Goal: Task Accomplishment & Management: Use online tool/utility

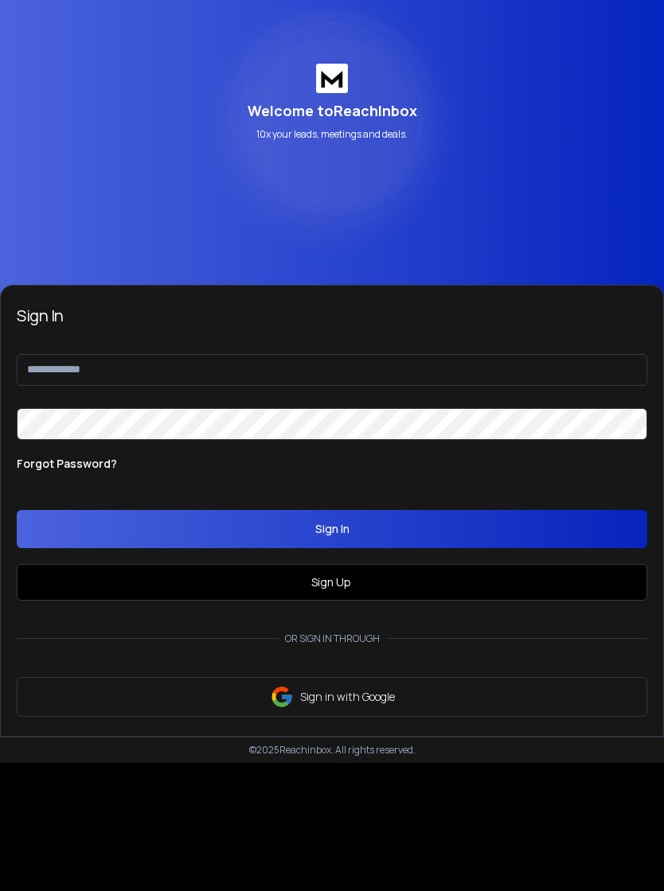
type input "**********"
click at [332, 529] on button "Sign In" at bounding box center [332, 529] width 630 height 38
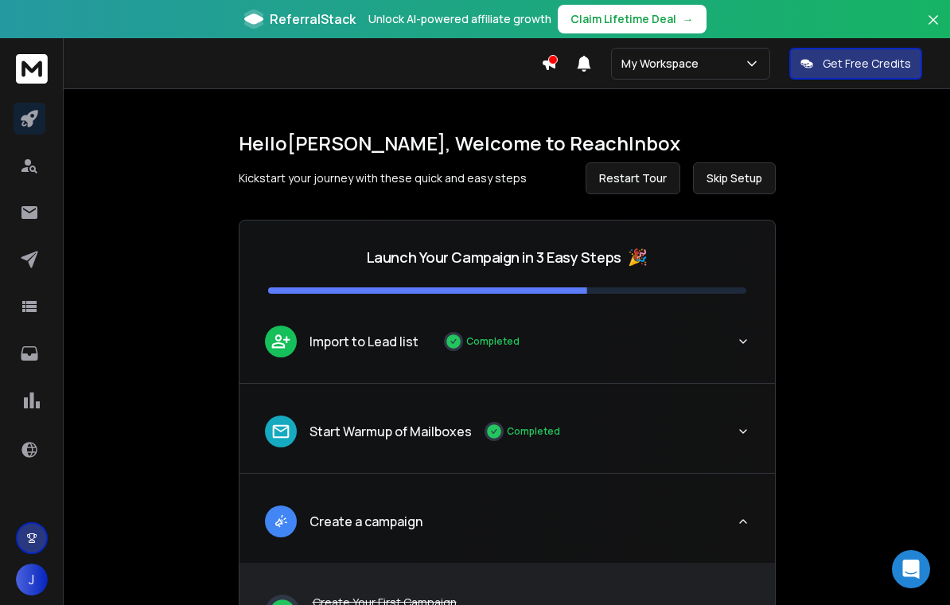
click at [745, 61] on div "My Workspace" at bounding box center [691, 64] width 139 height 16
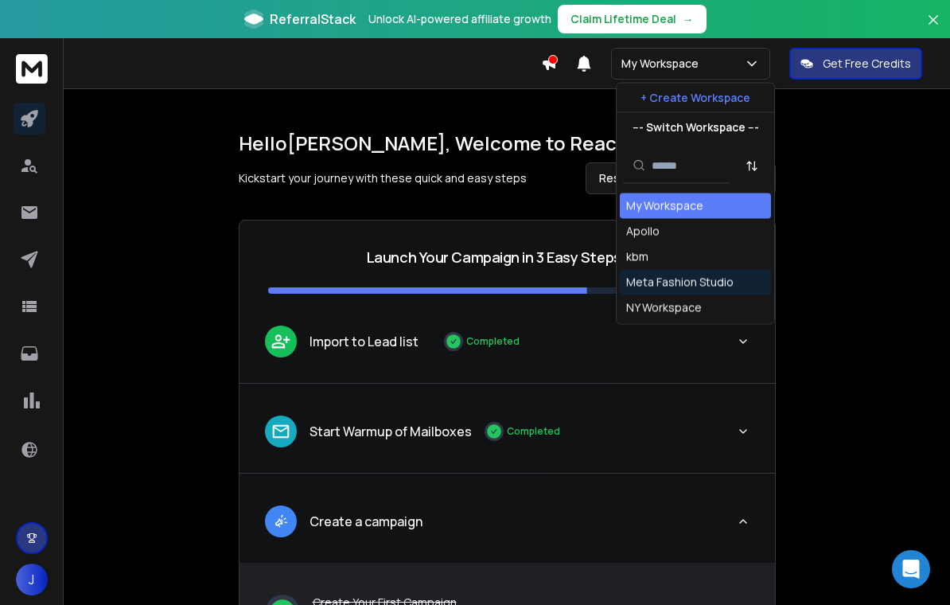
click at [849, 220] on div "Hello Joe , Welcome to ReachInbox Kickstart your journey with these quick and e…" at bounding box center [507, 609] width 836 height 1009
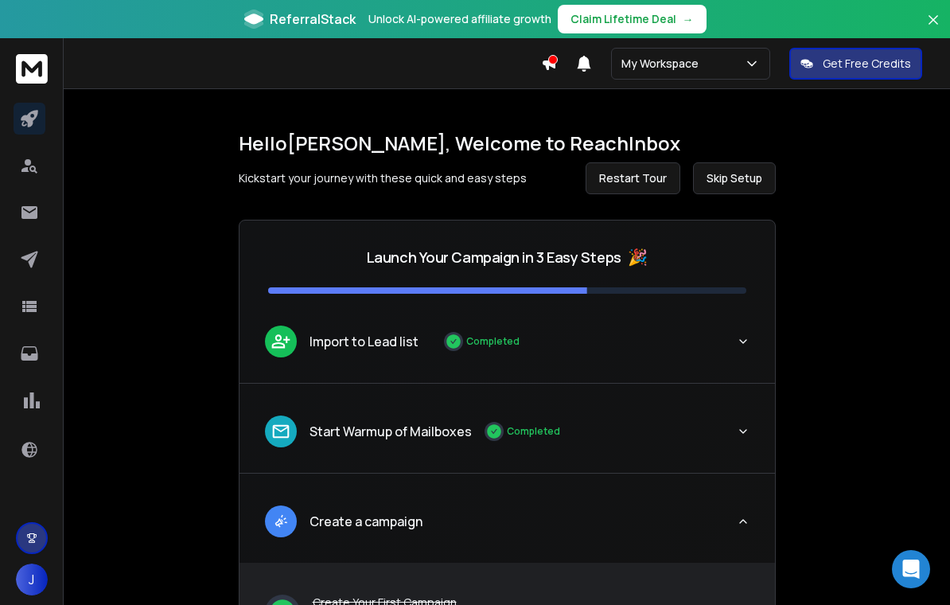
click at [872, 64] on p "Get Free Credits" at bounding box center [867, 64] width 88 height 16
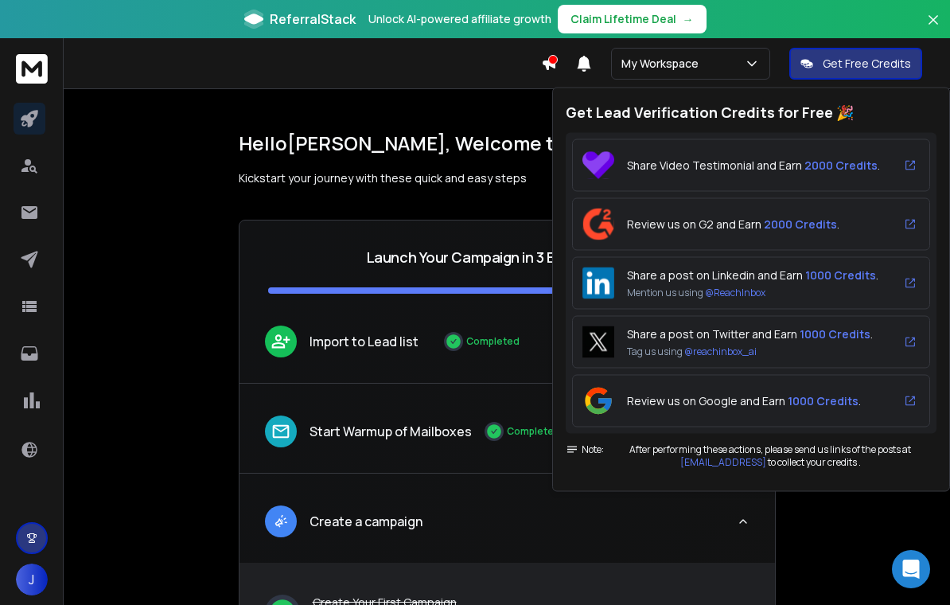
click at [136, 419] on div "Hello Joe , Welcome to ReachInbox Kickstart your journey with these quick and e…" at bounding box center [507, 609] width 836 height 1009
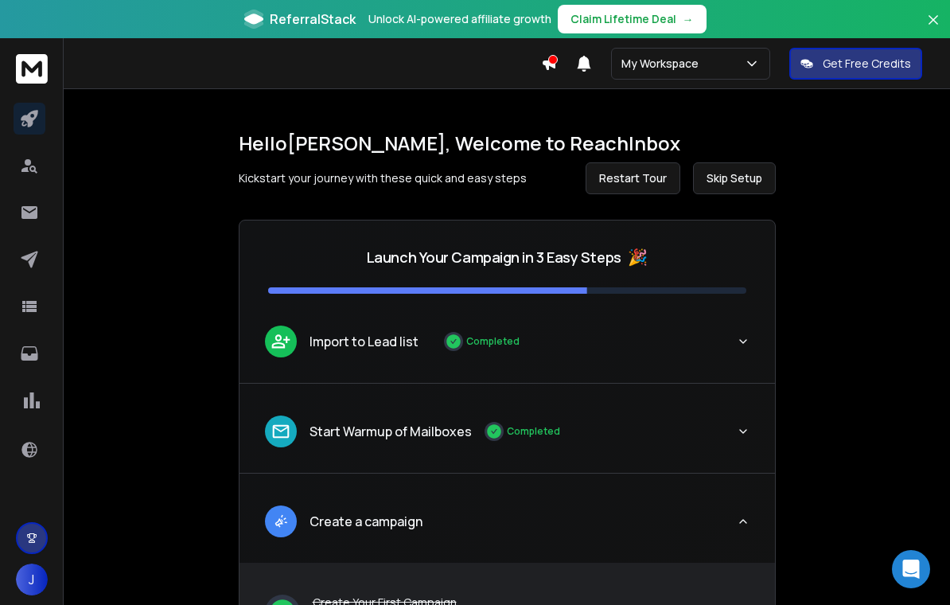
click at [31, 312] on icon at bounding box center [29, 306] width 14 height 11
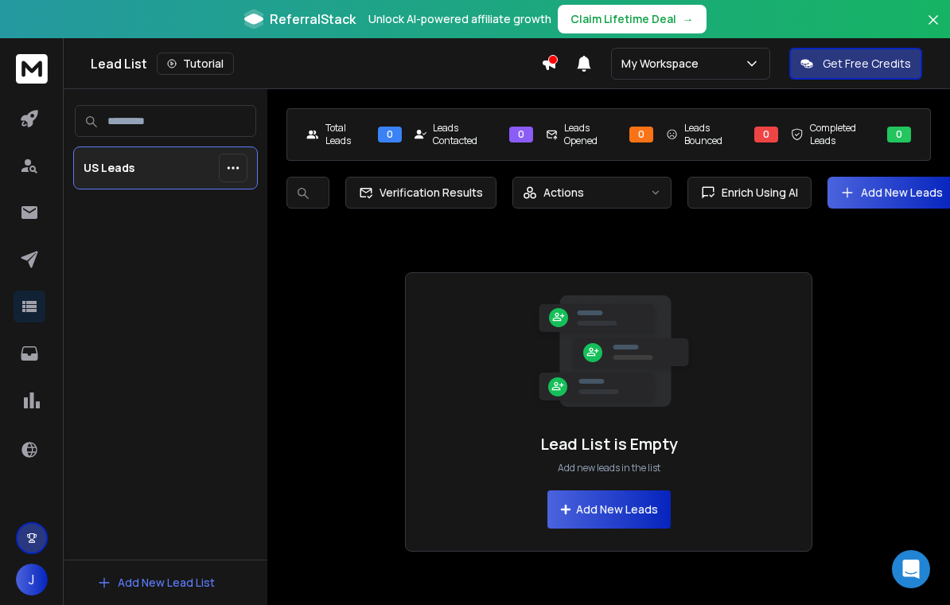
click at [39, 357] on link at bounding box center [30, 353] width 32 height 32
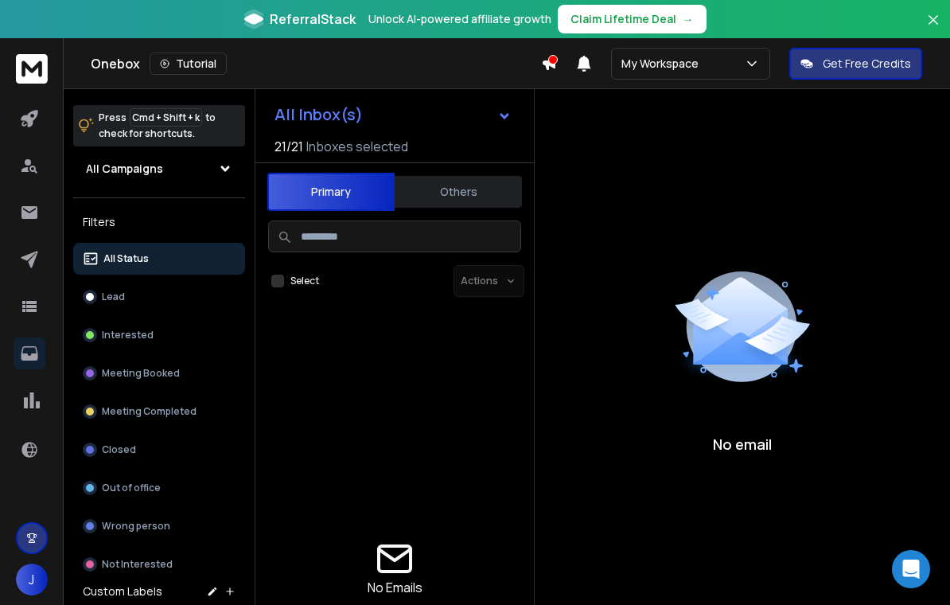
click at [40, 400] on icon at bounding box center [32, 400] width 24 height 24
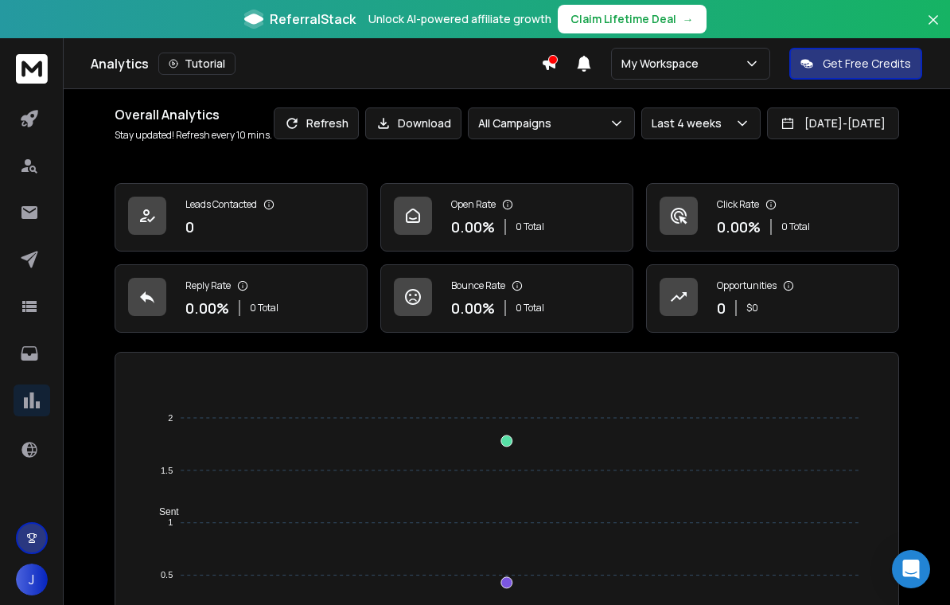
click at [31, 162] on icon at bounding box center [29, 165] width 19 height 19
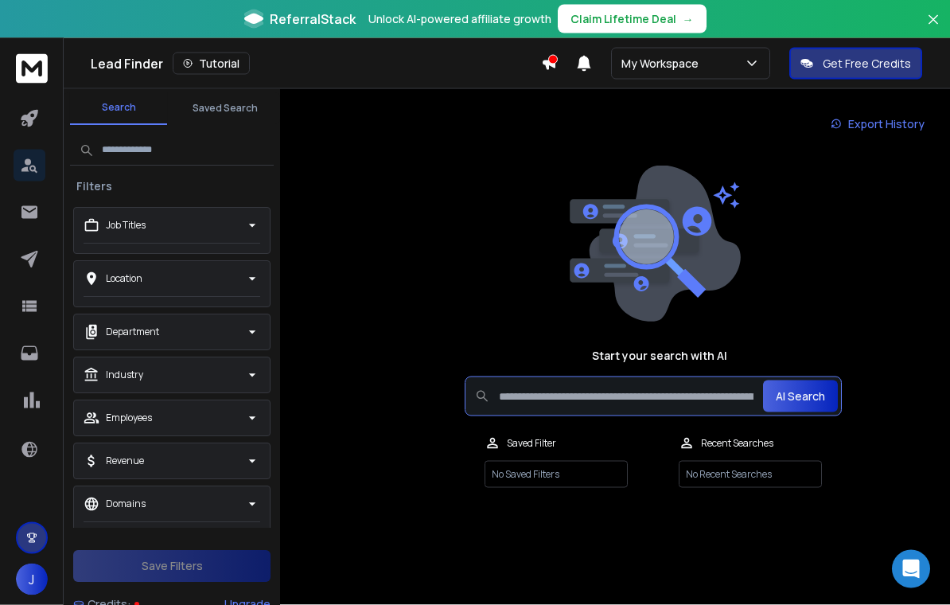
scroll to position [38, 0]
click at [41, 595] on span "J" at bounding box center [32, 580] width 32 height 32
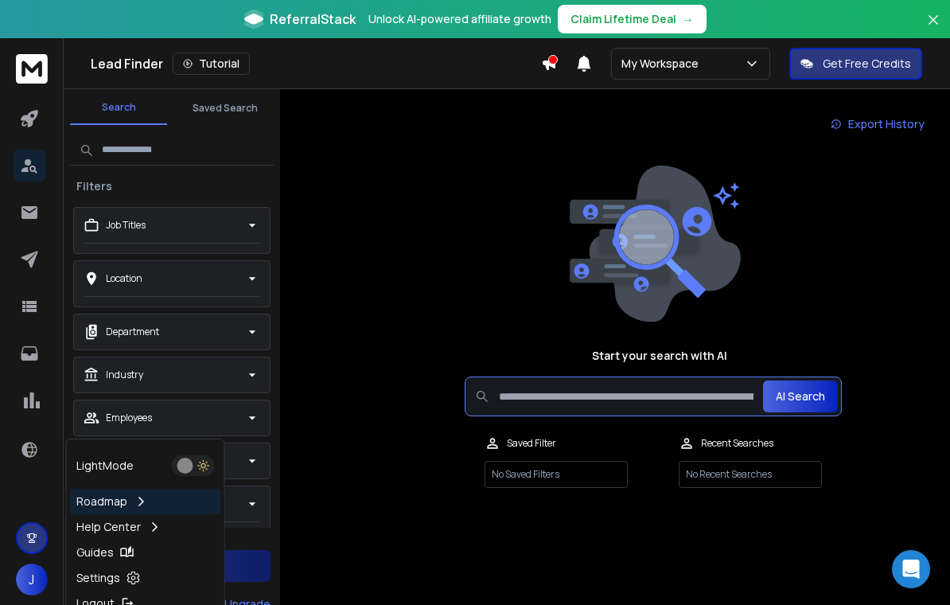
click at [135, 579] on icon at bounding box center [134, 578] width 14 height 14
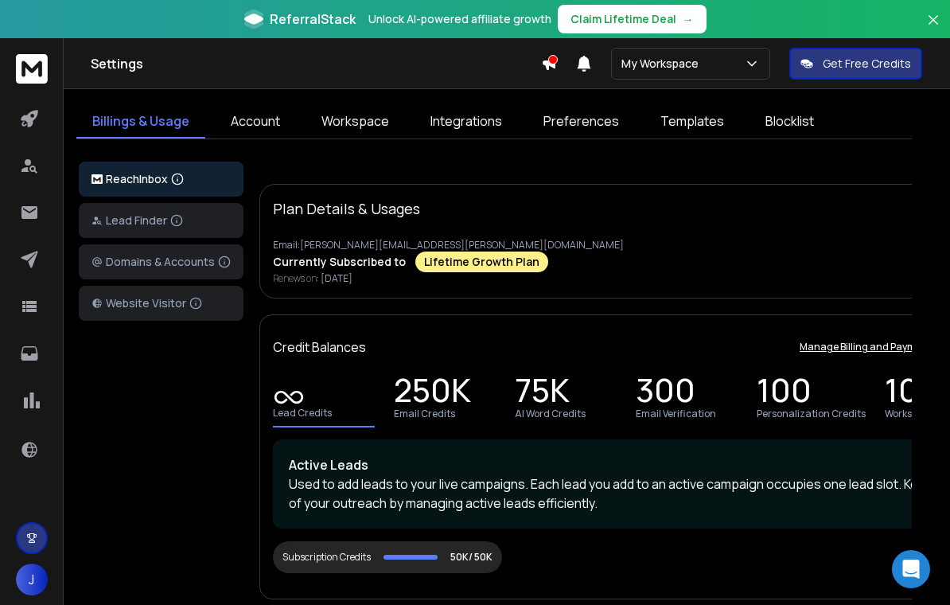
scroll to position [0, 3]
click at [185, 224] on button "Lead Finder" at bounding box center [162, 220] width 165 height 35
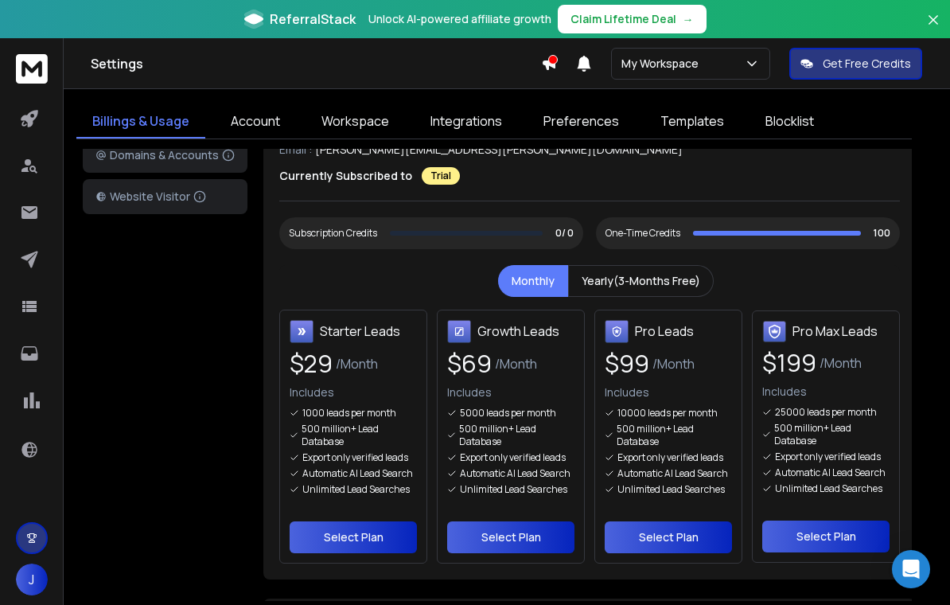
scroll to position [107, 0]
click at [667, 283] on button "Yearly(3-Months Free)" at bounding box center [641, 281] width 146 height 32
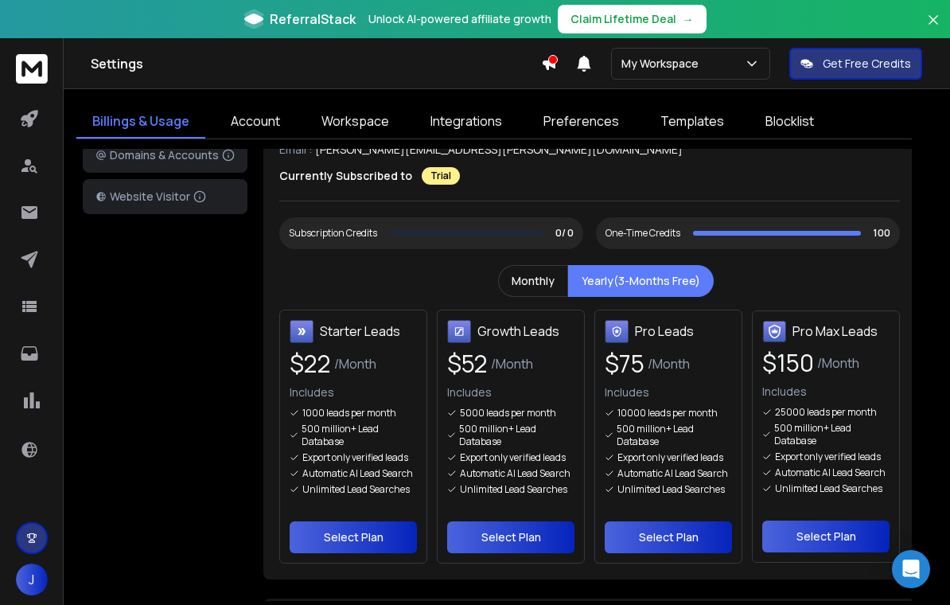
click at [531, 290] on button "Monthly" at bounding box center [533, 281] width 70 height 32
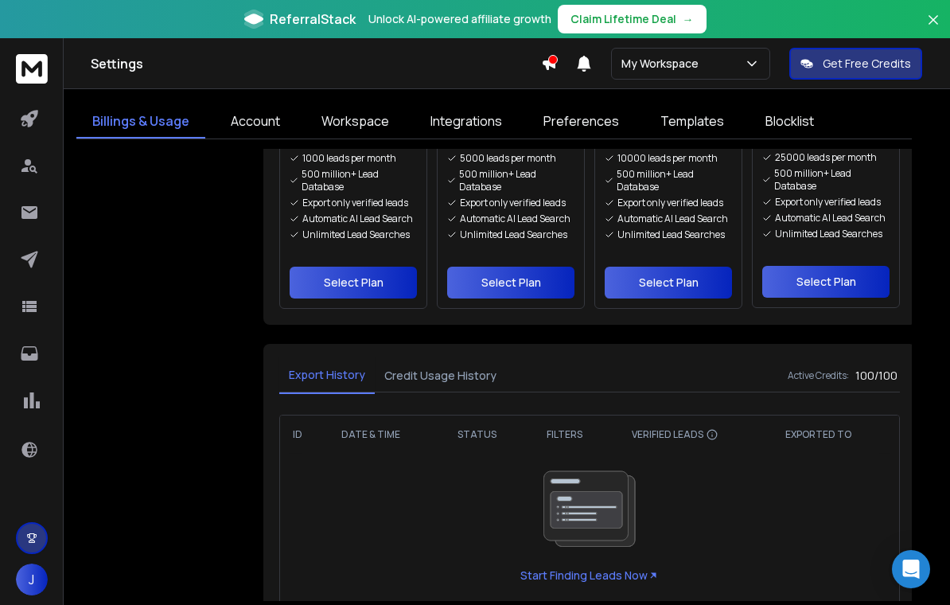
scroll to position [361, 0]
click at [625, 573] on link "Start Finding Leads Now" at bounding box center [590, 576] width 164 height 32
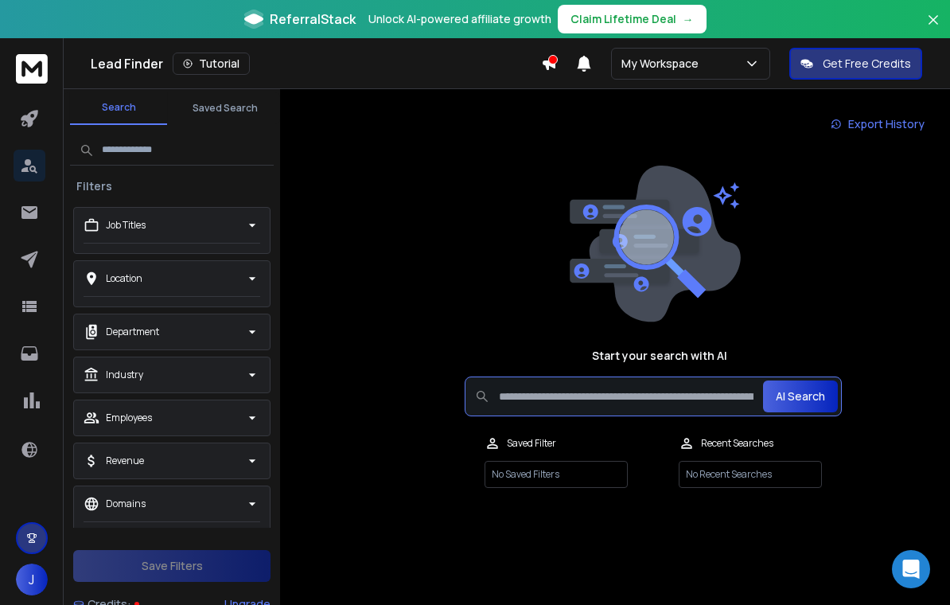
click at [214, 226] on div "Job Titles" at bounding box center [172, 225] width 177 height 16
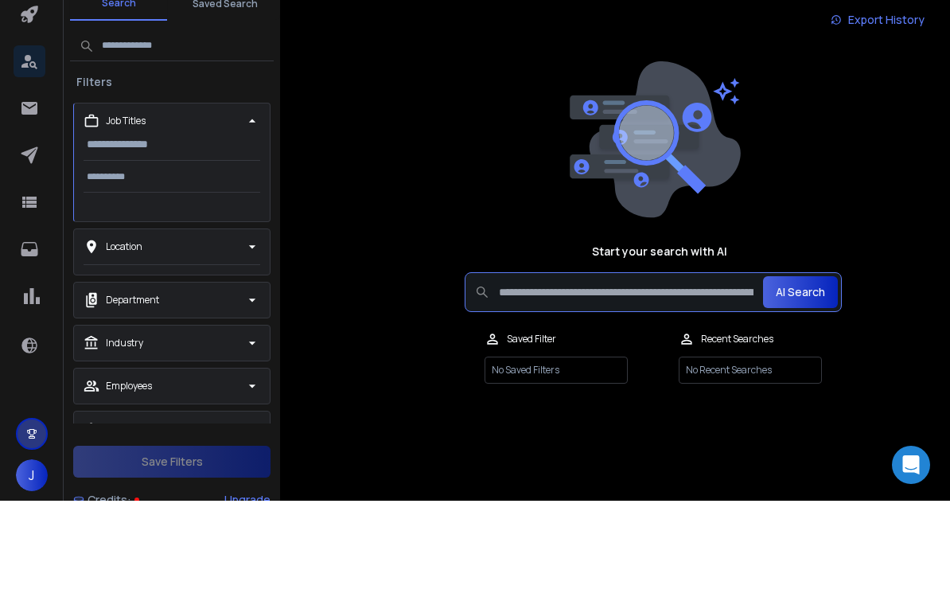
type input "**********"
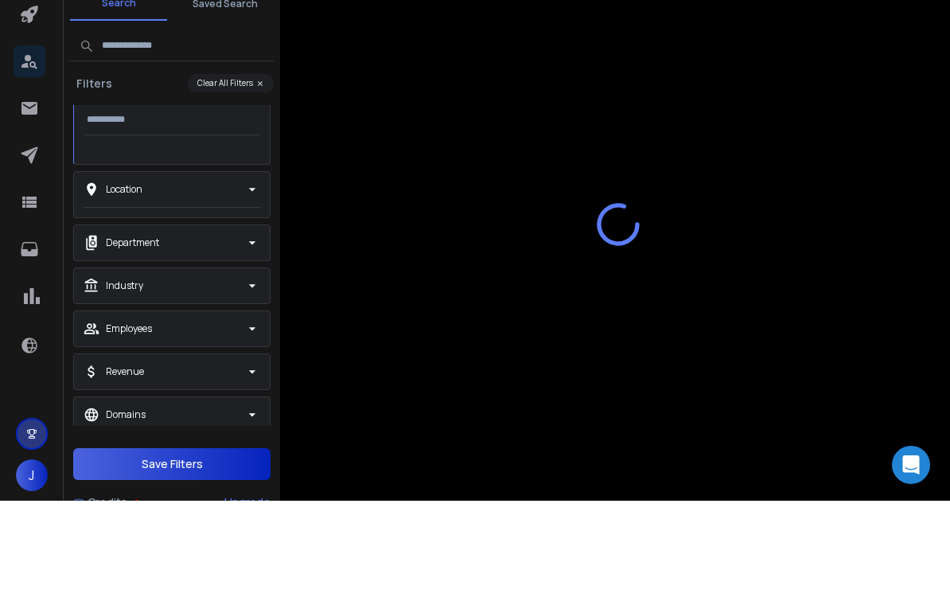
scroll to position [115, 0]
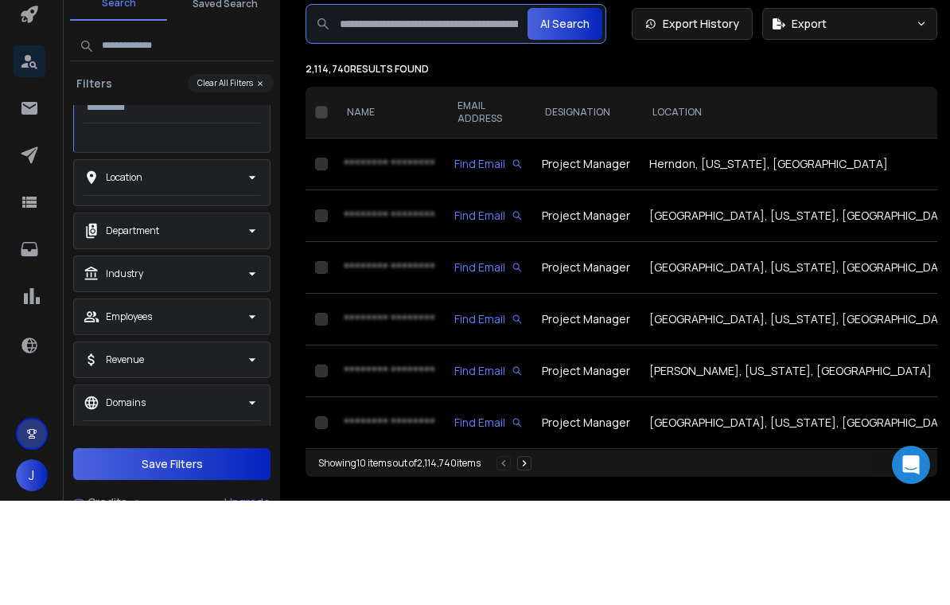
click at [217, 274] on div "Location" at bounding box center [172, 282] width 177 height 16
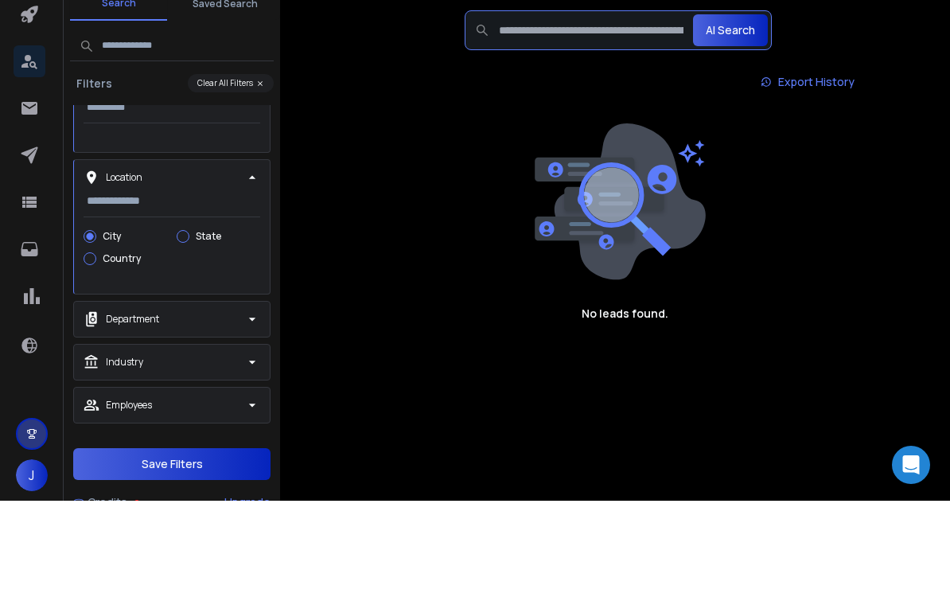
type input "**********"
click at [128, 357] on label "Country" at bounding box center [122, 363] width 38 height 13
click at [96, 357] on button "Country" at bounding box center [90, 363] width 13 height 13
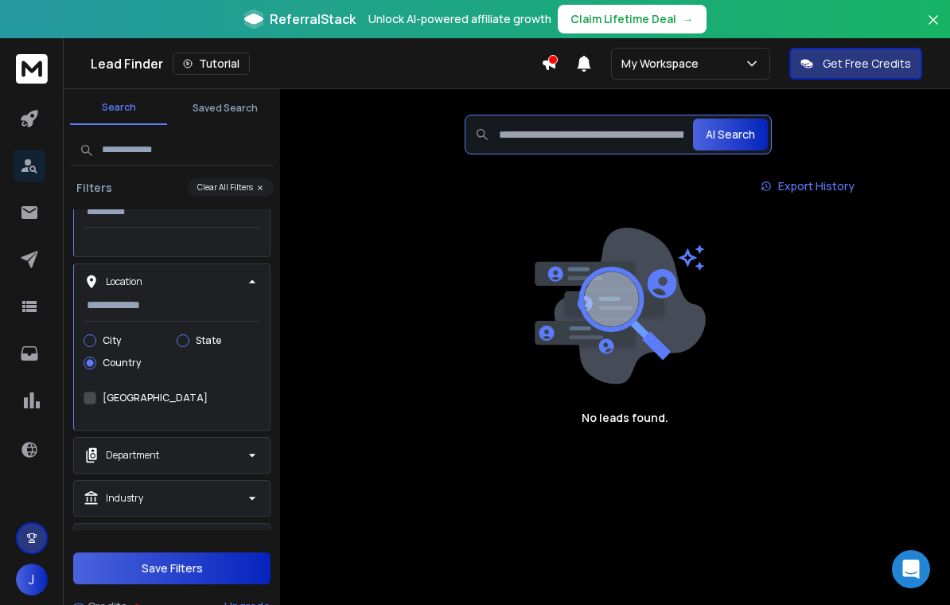
click at [88, 392] on States "United States" at bounding box center [90, 398] width 13 height 13
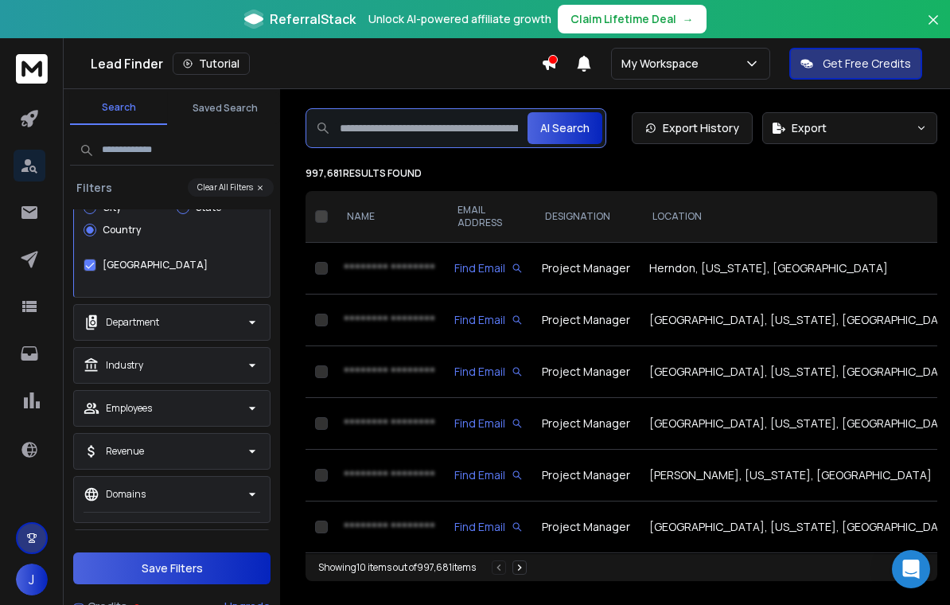
scroll to position [294, 0]
click at [231, 361] on div "Industry" at bounding box center [172, 364] width 177 height 16
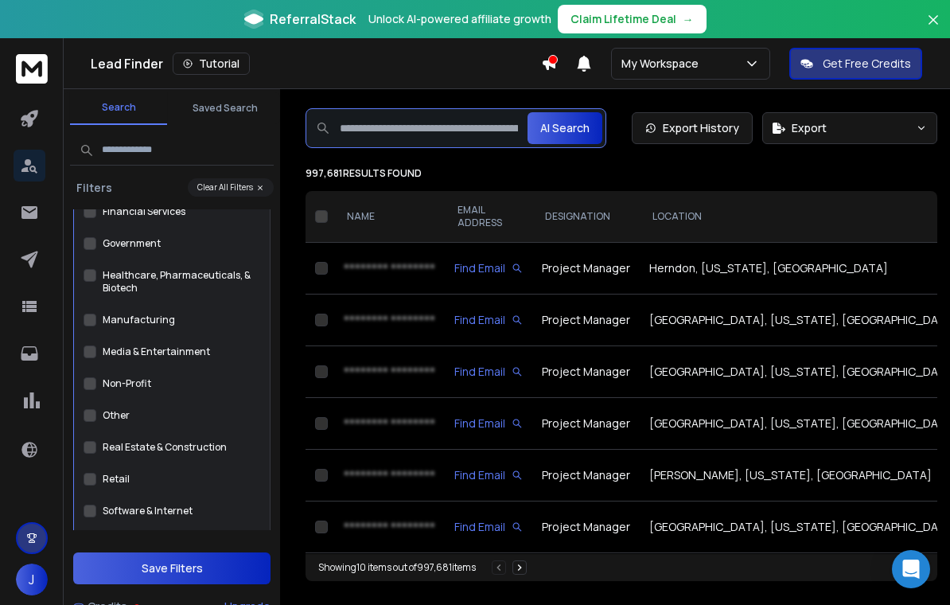
scroll to position [681, 0]
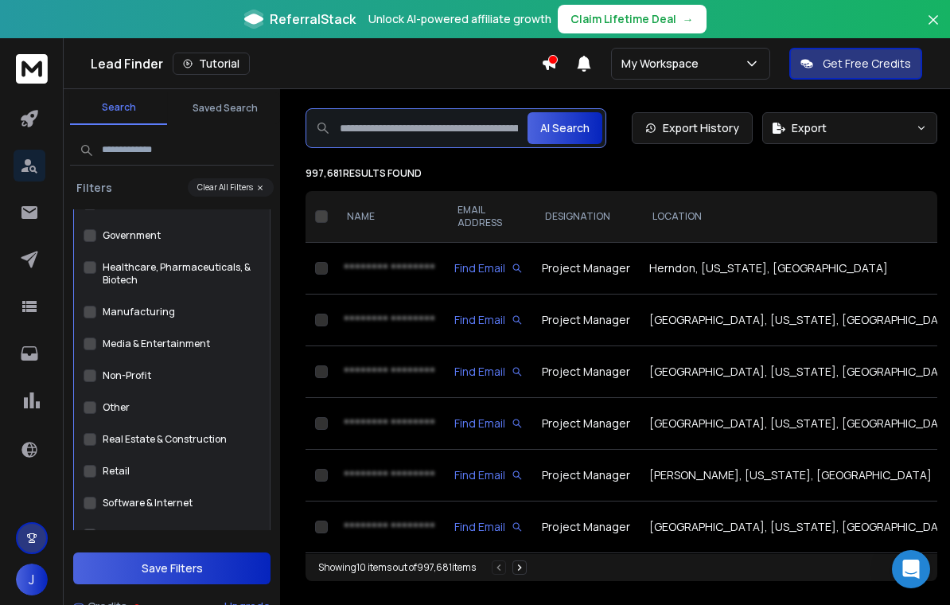
click at [202, 434] on label "Real Estate & Construction" at bounding box center [165, 439] width 124 height 13
click at [96, 434] on Construction "Real Estate & Construction" at bounding box center [90, 439] width 13 height 13
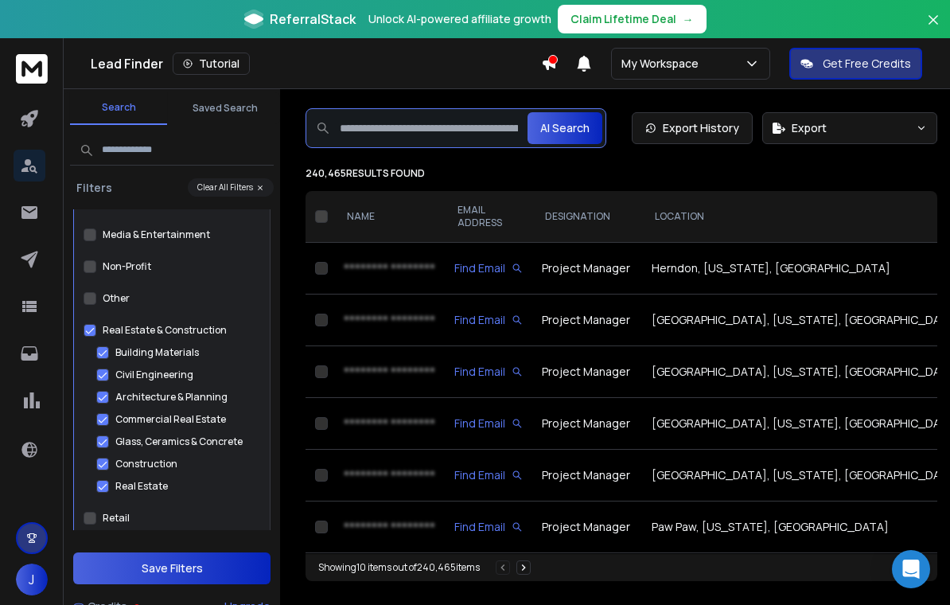
scroll to position [800, 0]
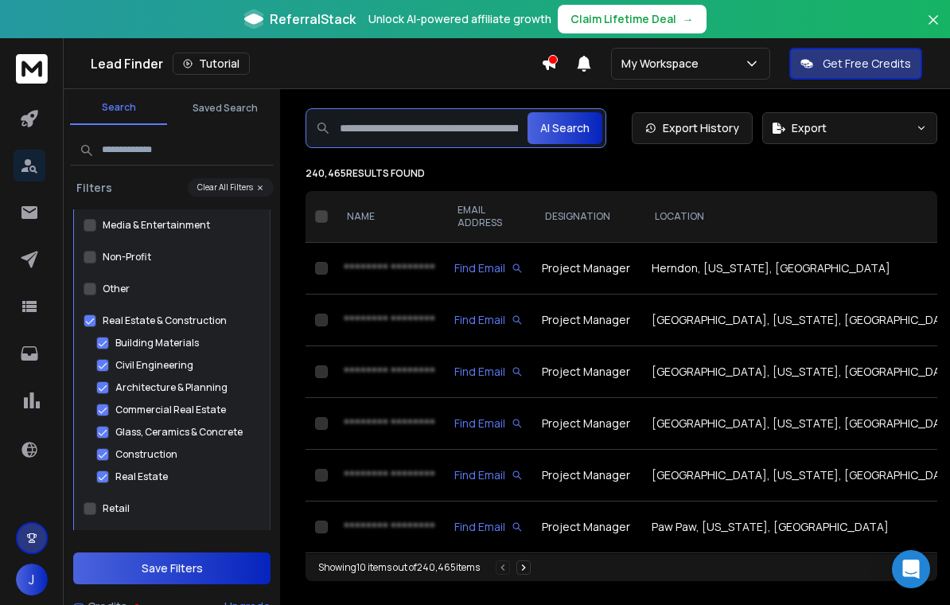
click at [108, 471] on Estate "Real Estate" at bounding box center [102, 476] width 13 height 13
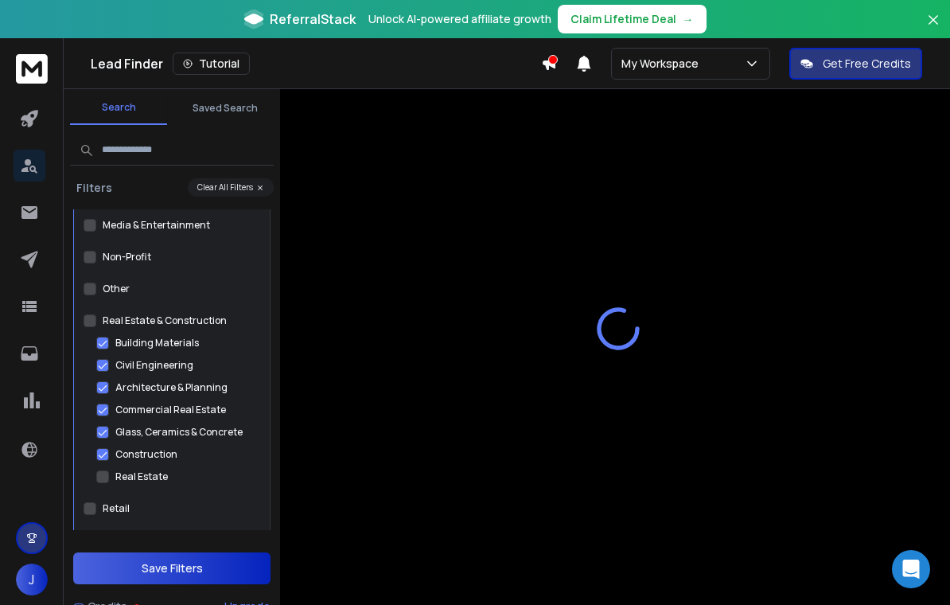
click at [108, 426] on Concrete "Glass, Ceramics & Concrete" at bounding box center [102, 432] width 13 height 13
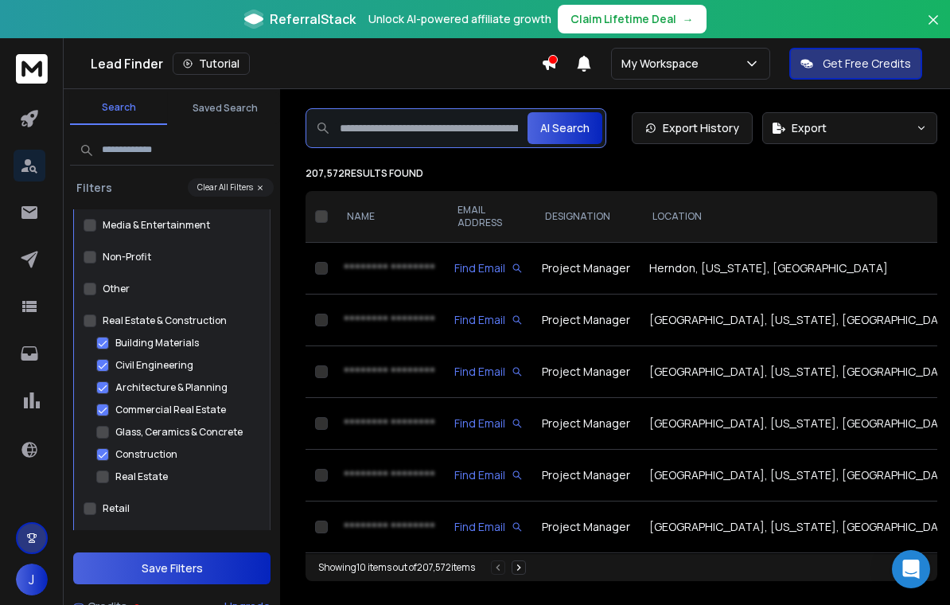
click at [104, 405] on Estate "Commercial Real Estate" at bounding box center [102, 410] width 13 height 13
click at [102, 384] on Planning "Architecture & Planning" at bounding box center [102, 387] width 13 height 13
click at [106, 359] on Engineering "Civil Engineering" at bounding box center [102, 365] width 13 height 13
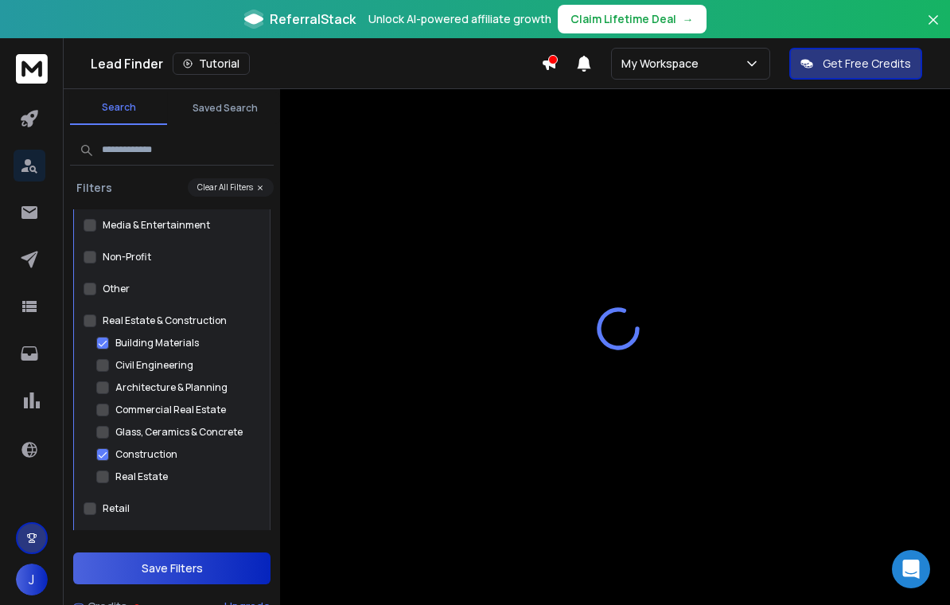
click at [103, 341] on Materials "Building Materials" at bounding box center [102, 343] width 13 height 13
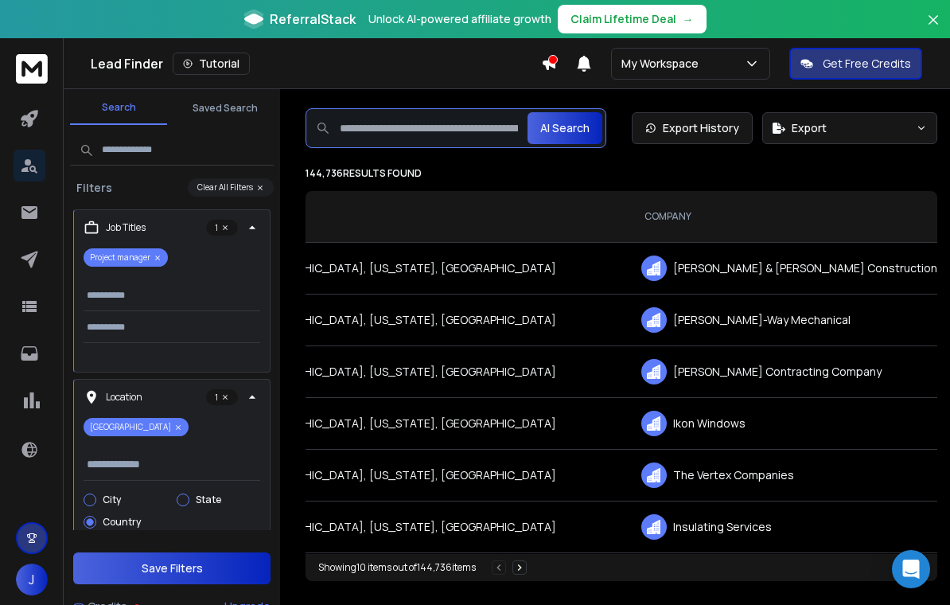
scroll to position [0, 0]
click at [167, 302] on input at bounding box center [172, 295] width 177 height 32
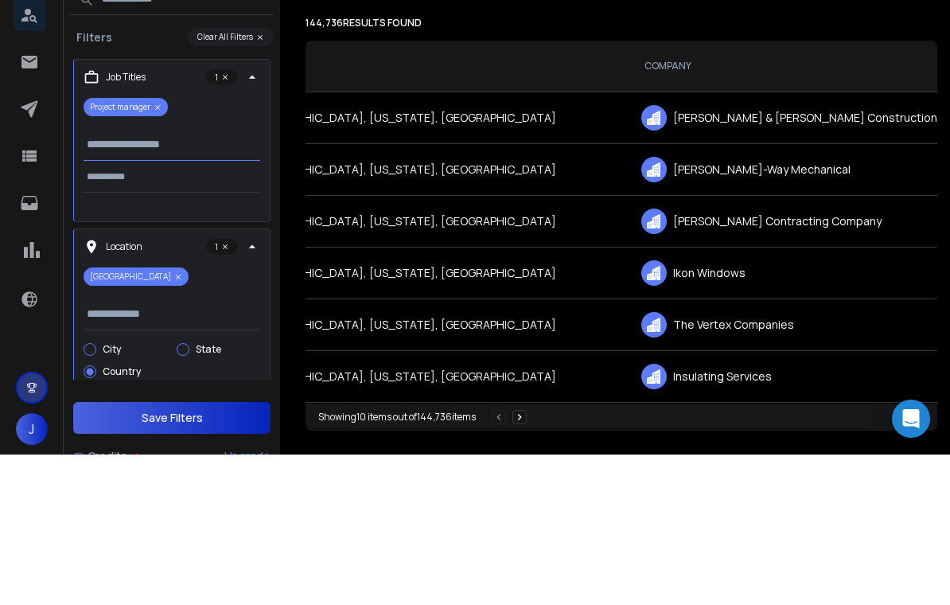
type input "**********"
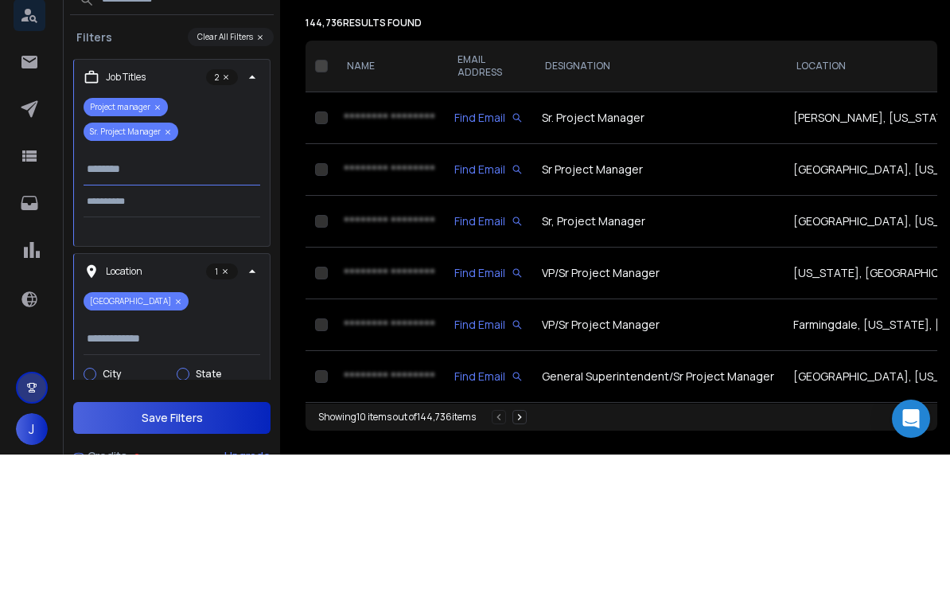
type input "*********"
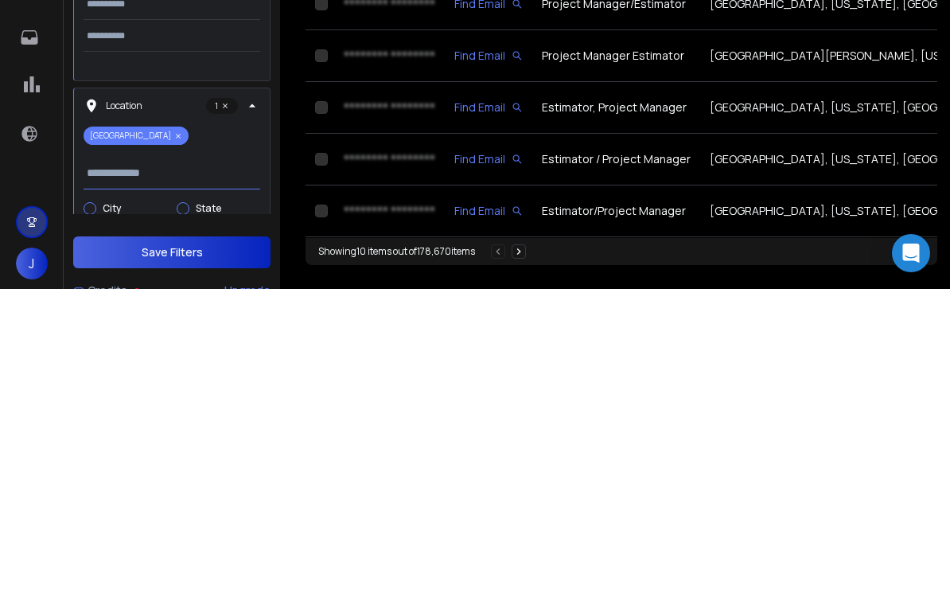
scroll to position [63, 0]
click at [41, 187] on div "J" at bounding box center [32, 324] width 64 height 573
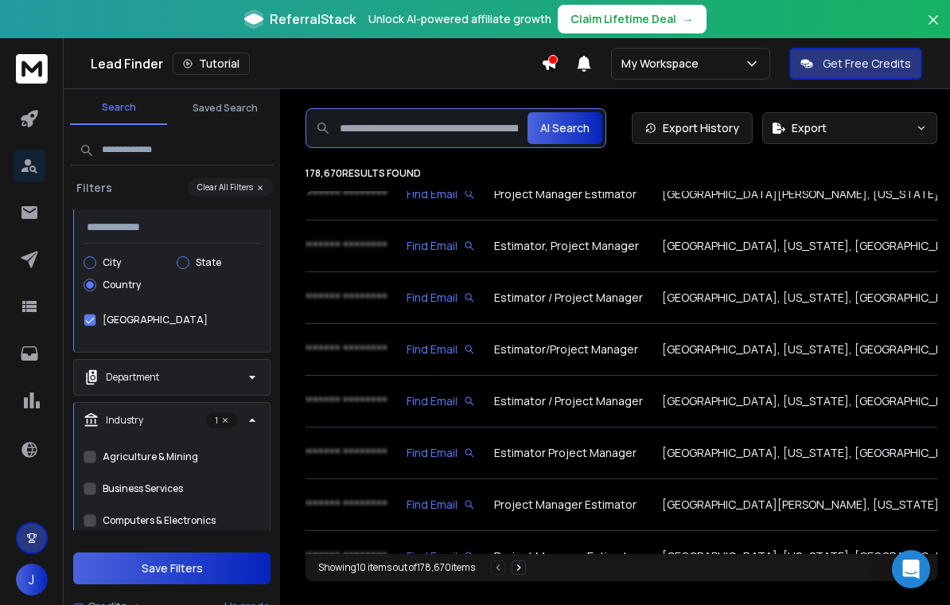
scroll to position [263, 0]
click at [248, 375] on icon at bounding box center [252, 376] width 16 height 16
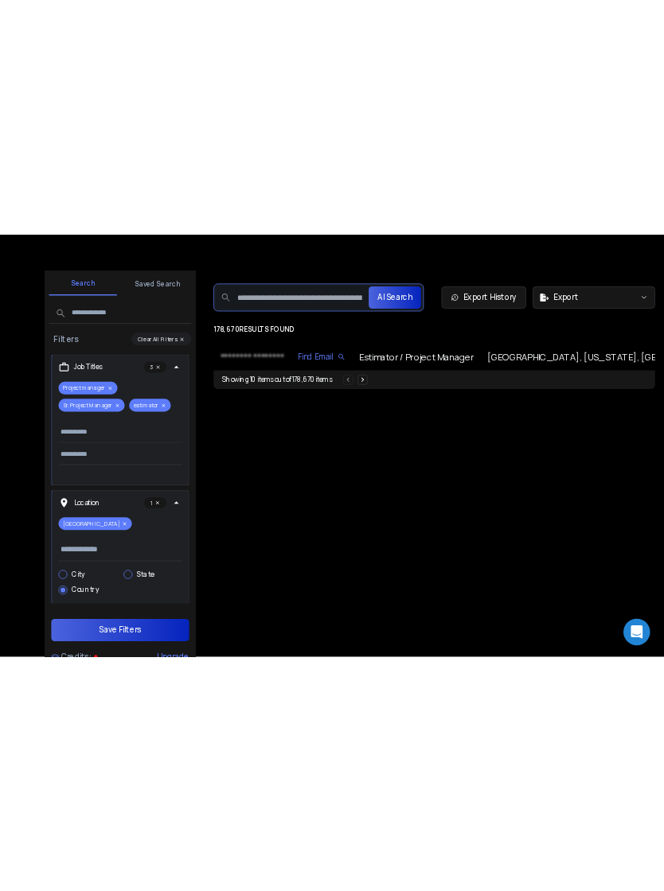
scroll to position [0, 0]
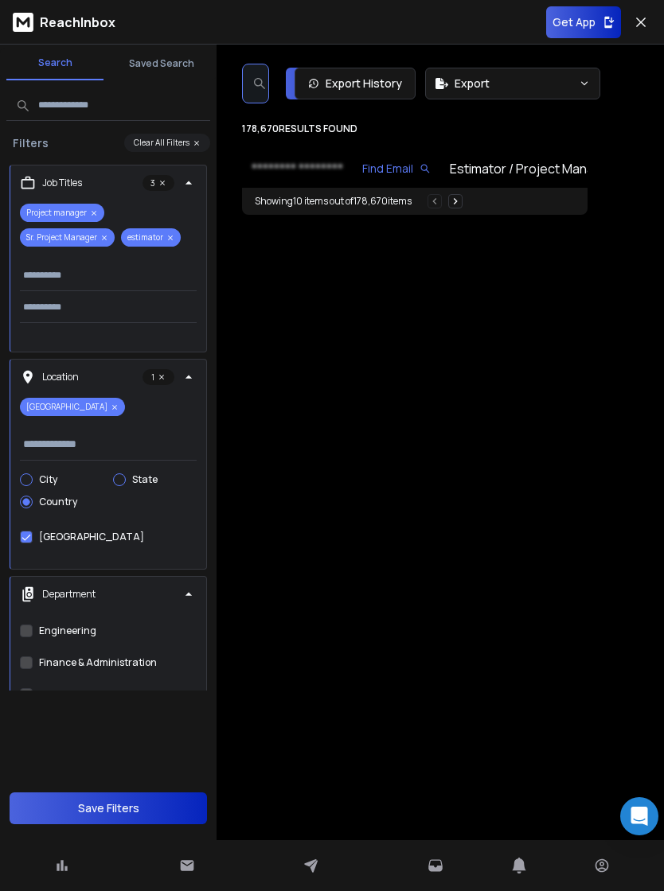
click at [594, 18] on button "Get App" at bounding box center [583, 22] width 75 height 32
